Goal: Task Accomplishment & Management: Manage account settings

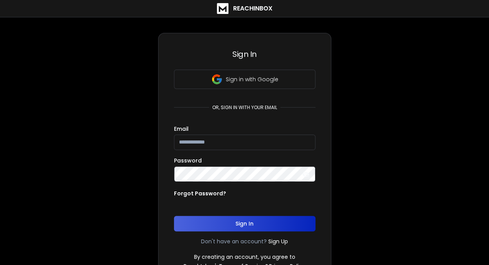
click at [190, 140] on input "email" at bounding box center [245, 142] width 142 height 15
type input "**********"
click at [174, 216] on button "Sign In" at bounding box center [245, 223] width 142 height 15
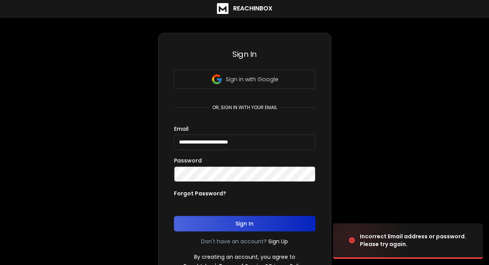
click at [302, 174] on icon at bounding box center [305, 174] width 7 height 7
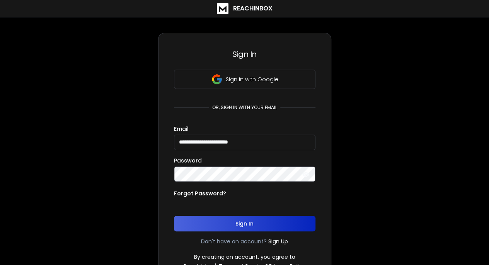
click at [233, 139] on input "**********" at bounding box center [245, 142] width 142 height 15
click at [174, 216] on button "Sign In" at bounding box center [245, 223] width 142 height 15
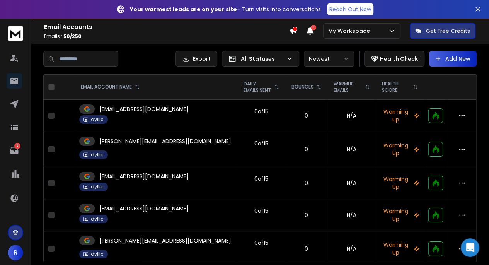
click at [342, 35] on button "My Workspace" at bounding box center [361, 30] width 77 height 15
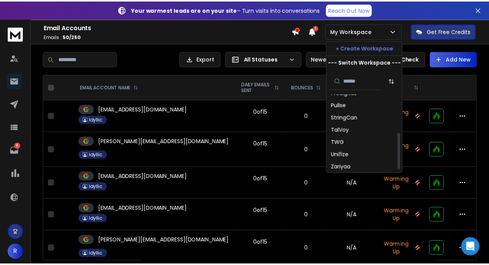
scroll to position [84, 0]
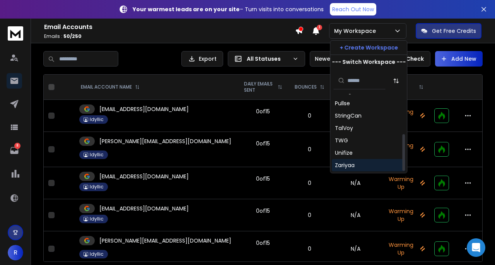
click at [343, 162] on div "Zariyaa" at bounding box center [345, 165] width 20 height 8
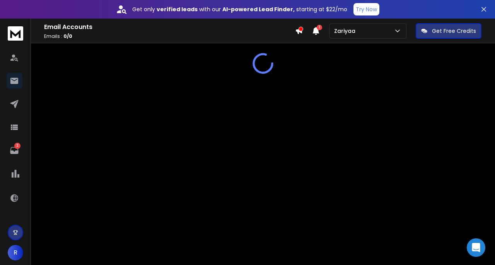
click at [4, 156] on div "2 R" at bounding box center [15, 143] width 31 height 249
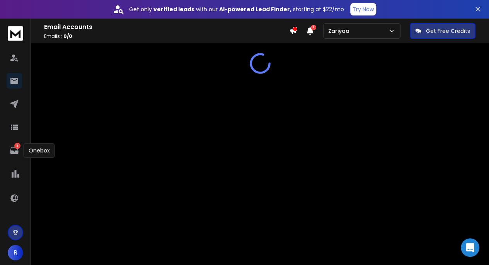
click at [20, 144] on link "2" at bounding box center [14, 150] width 15 height 15
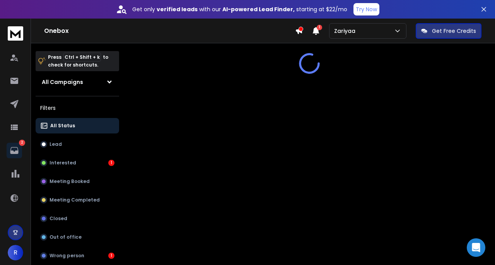
click at [69, 162] on p "Interested" at bounding box center [62, 163] width 27 height 6
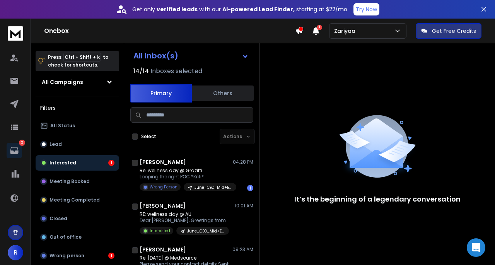
click at [172, 213] on p "RE: wellness day @ AU" at bounding box center [184, 214] width 89 height 6
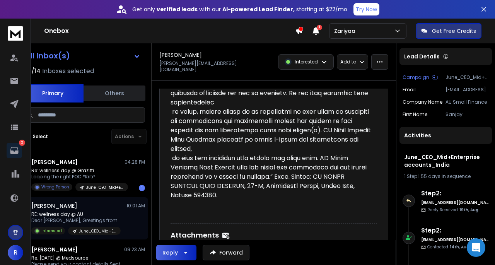
scroll to position [2813, 0]
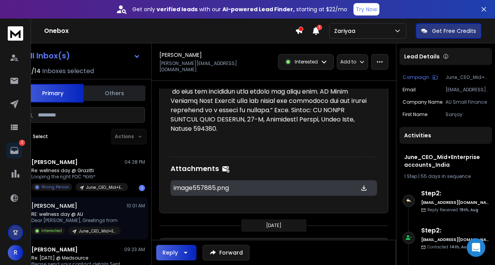
scroll to position [2849, 0]
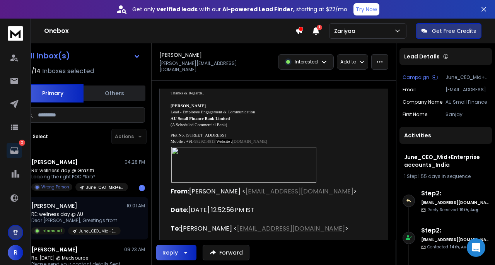
scroll to position [432, 0]
click at [351, 31] on p "Zariyaa" at bounding box center [346, 31] width 24 height 8
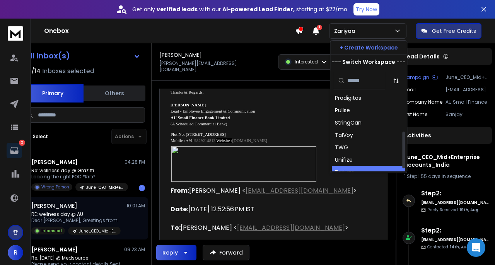
scroll to position [84, 0]
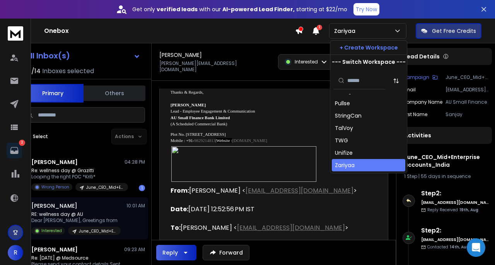
click at [322, 189] on div "Dear [PERSON_NAME], Greetings from AU Small Finance Bank! Thank you for connect…" at bounding box center [271, 32] width 200 height 457
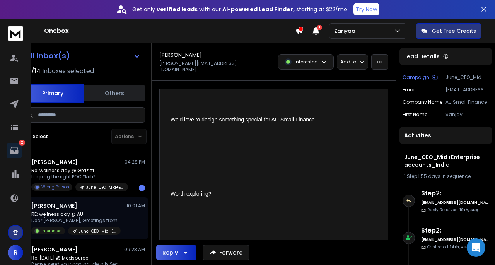
scroll to position [1245, 0]
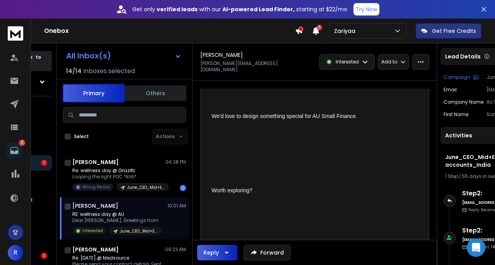
click at [105, 155] on div "[PERSON_NAME] 04:28 PM Re: wellness day @ Grazitti Looping the right POC *Kriti…" at bounding box center [125, 175] width 128 height 42
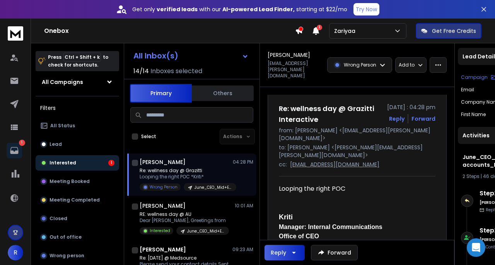
scroll to position [22, 0]
click at [362, 62] on p "Wrong Person" at bounding box center [360, 65] width 32 height 6
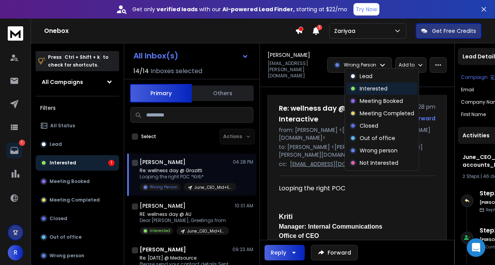
click at [362, 86] on p "Interested" at bounding box center [374, 89] width 28 height 8
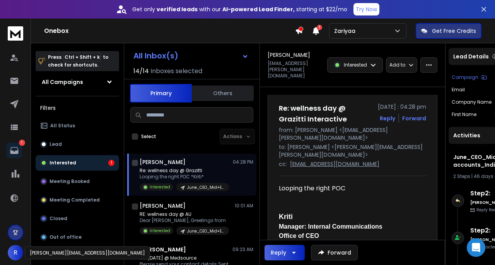
click at [15, 257] on span "R" at bounding box center [15, 252] width 15 height 15
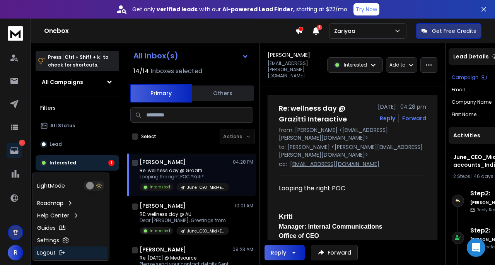
click at [53, 253] on p "Logout" at bounding box center [46, 253] width 19 height 8
